Goal: Find contact information: Find contact information

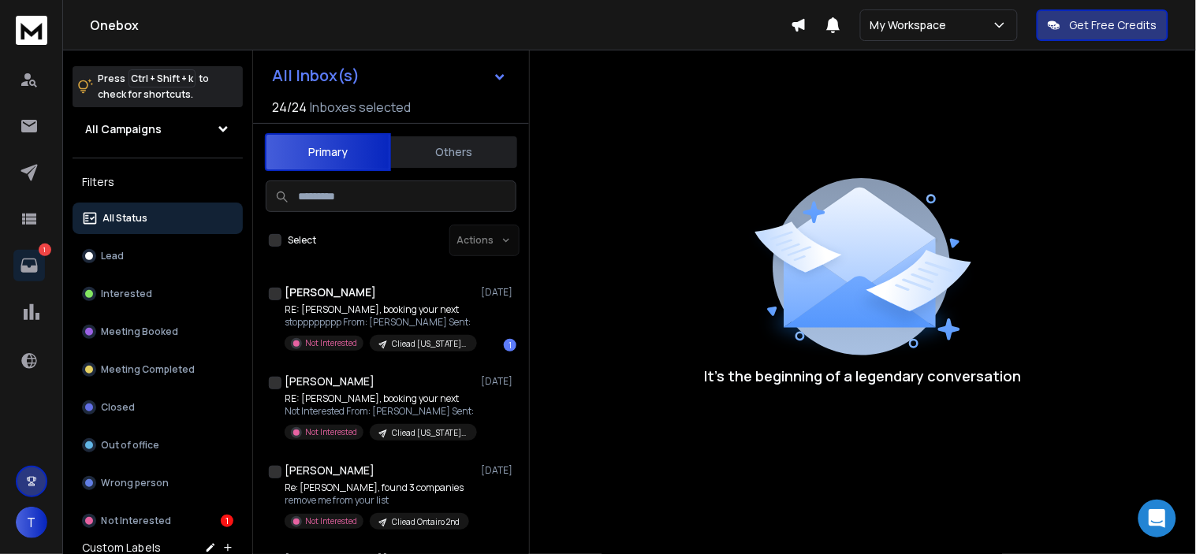
click at [415, 190] on input at bounding box center [391, 196] width 251 height 32
paste input "**********"
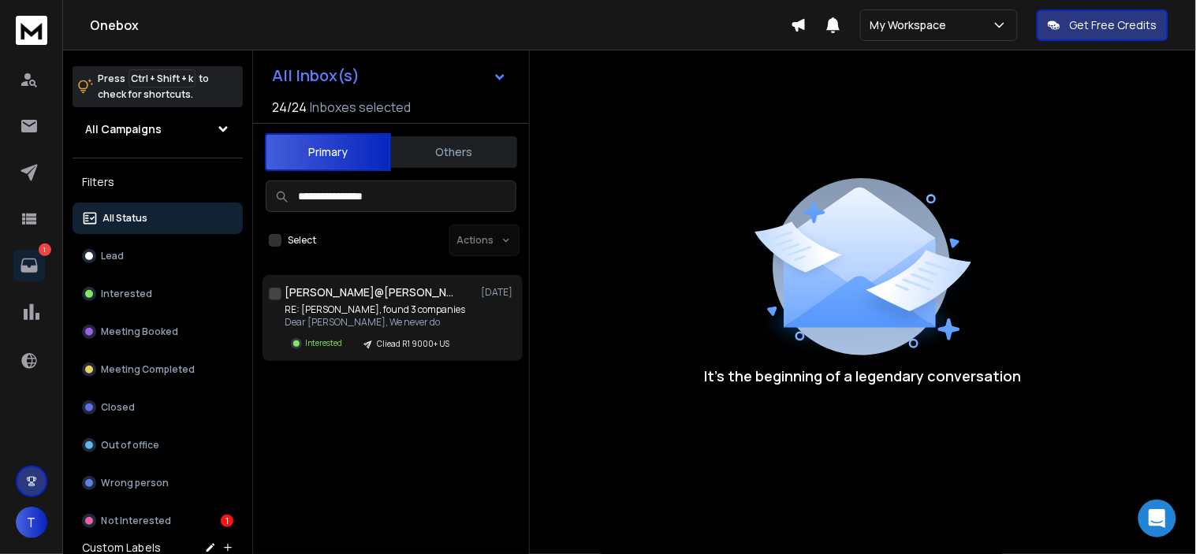
type input "**********"
click at [358, 298] on h1 "[PERSON_NAME]@[PERSON_NAME] Consulting" at bounding box center [370, 292] width 173 height 16
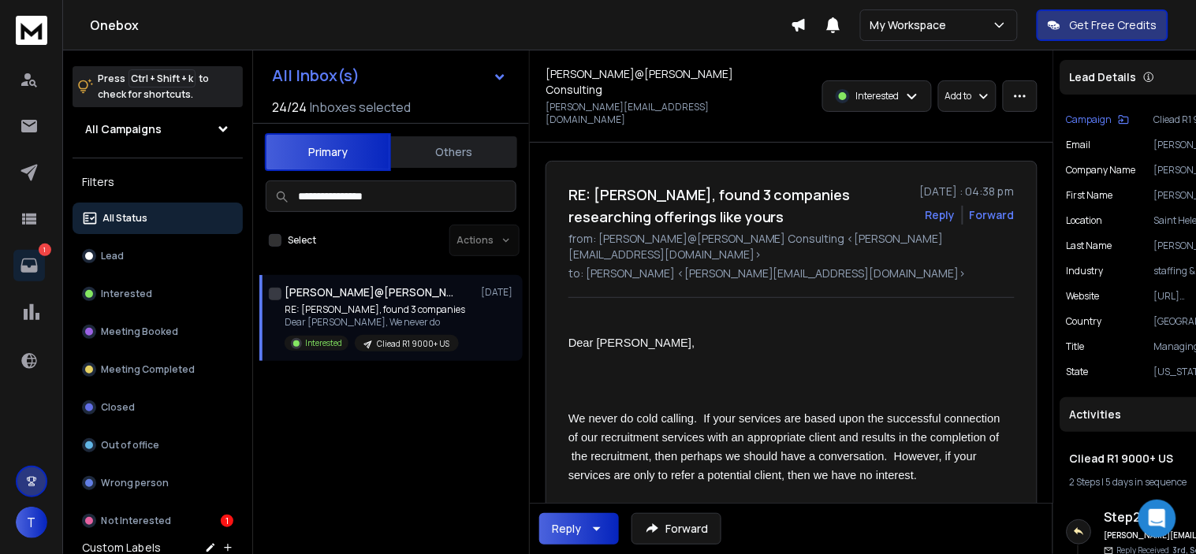
scroll to position [34, 0]
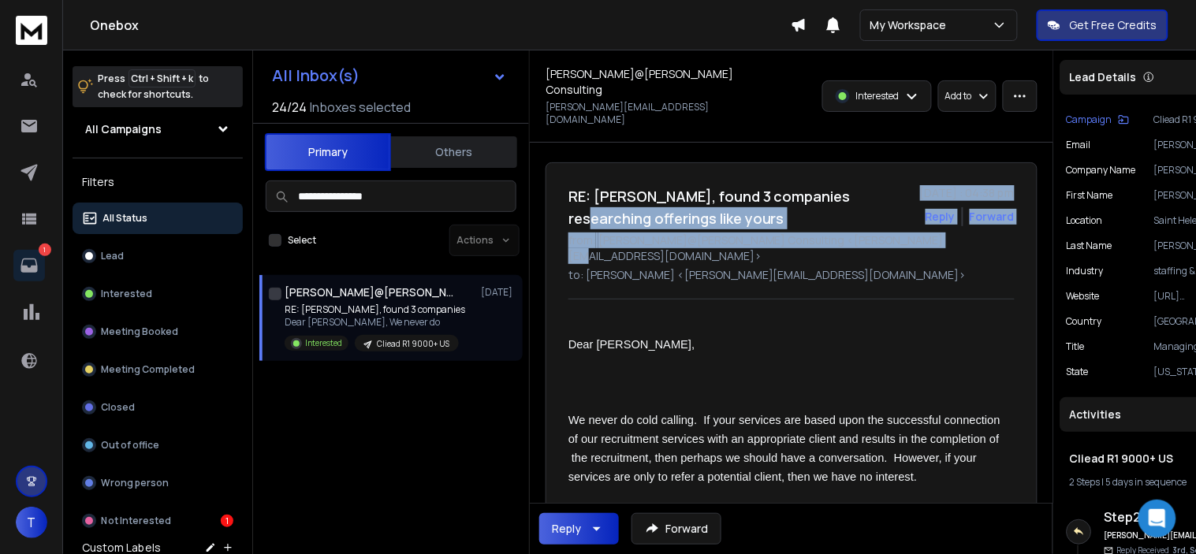
drag, startPoint x: 923, startPoint y: 211, endPoint x: 602, endPoint y: 206, distance: 320.8
click at [602, 232] on p "from: [PERSON_NAME]@[PERSON_NAME] Consulting <[PERSON_NAME][EMAIL_ADDRESS][DOMA…" at bounding box center [791, 248] width 446 height 32
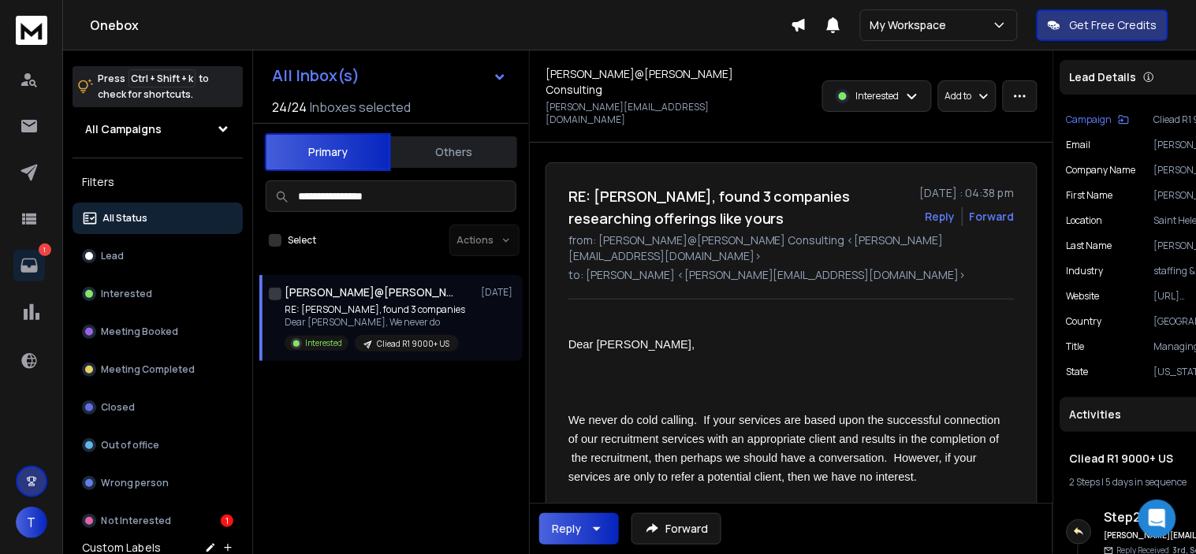
click at [809, 334] on p "Dear [PERSON_NAME]," at bounding box center [784, 343] width 433 height 19
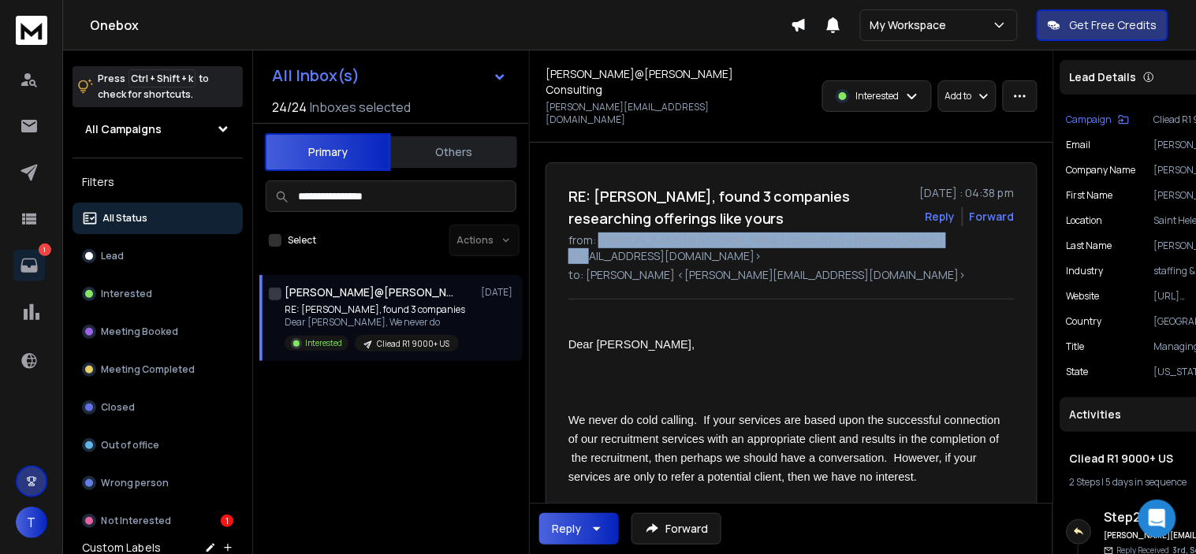
drag, startPoint x: 923, startPoint y: 213, endPoint x: 597, endPoint y: 214, distance: 325.5
click at [597, 232] on p "from: [PERSON_NAME]@[PERSON_NAME] Consulting <[PERSON_NAME][EMAIL_ADDRESS][DOMA…" at bounding box center [791, 248] width 446 height 32
copy p "[PERSON_NAME]@[PERSON_NAME] Consulting <[PERSON_NAME][EMAIL_ADDRESS][DOMAIN_NAM…"
